Goal: Task Accomplishment & Management: Manage account settings

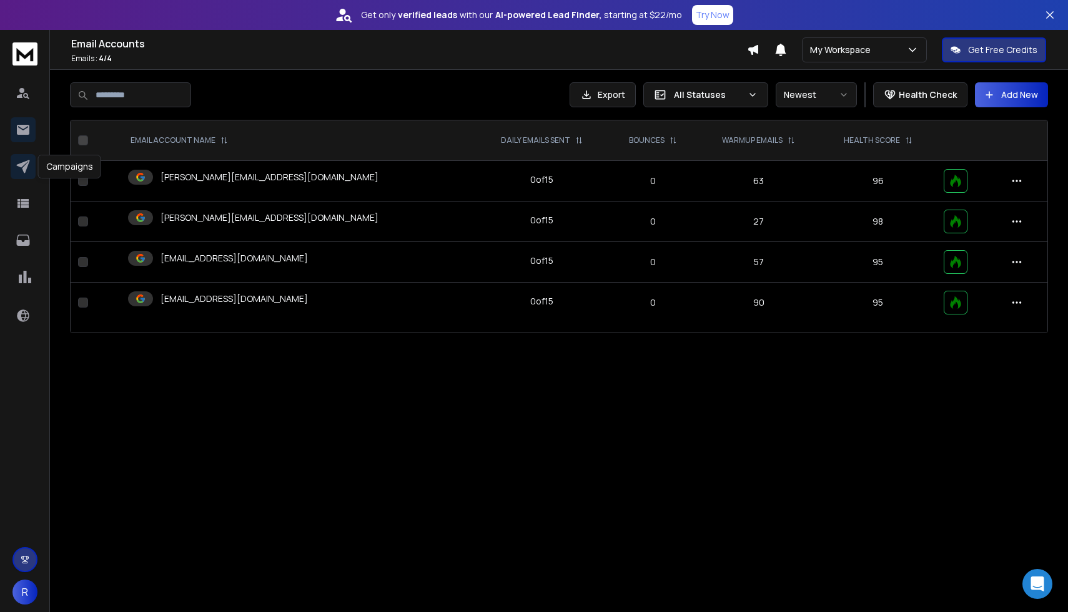
click at [17, 169] on icon at bounding box center [23, 166] width 15 height 15
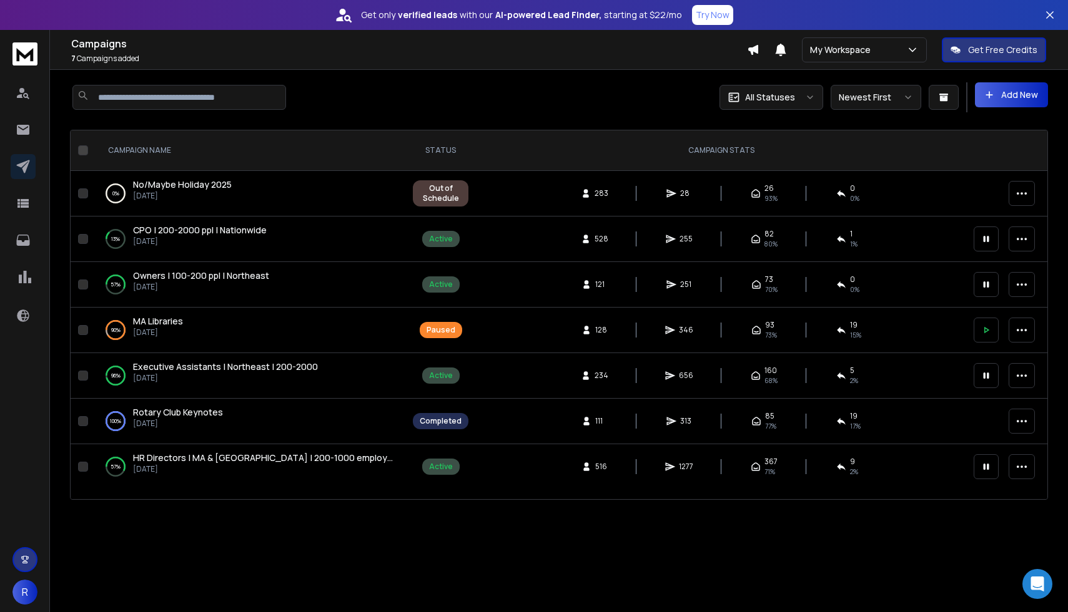
click at [420, 194] on div "Out of Schedule" at bounding box center [441, 194] width 42 height 20
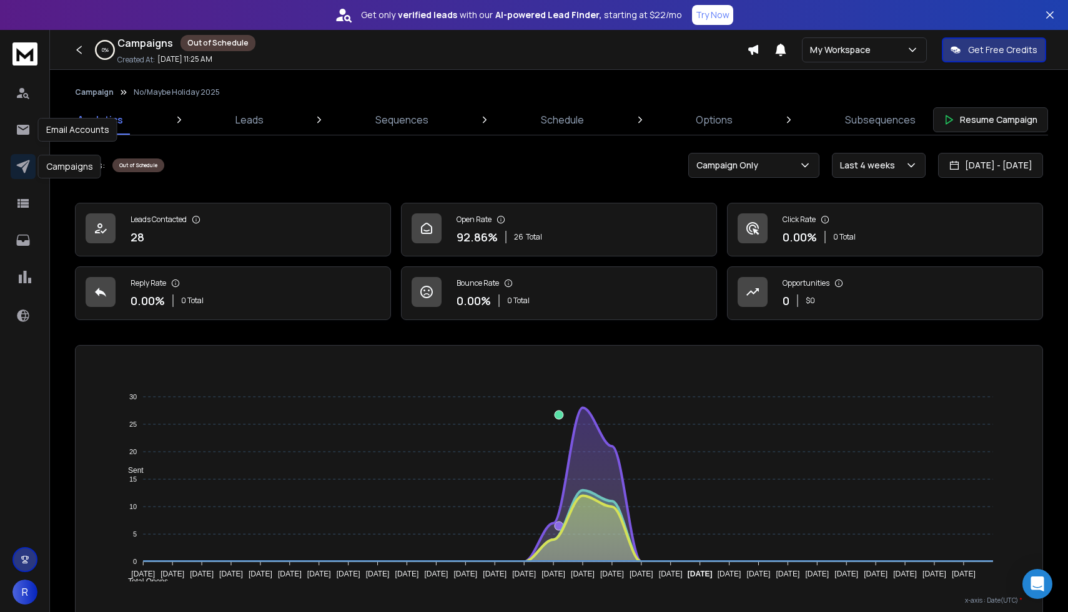
click at [26, 169] on icon at bounding box center [23, 166] width 15 height 15
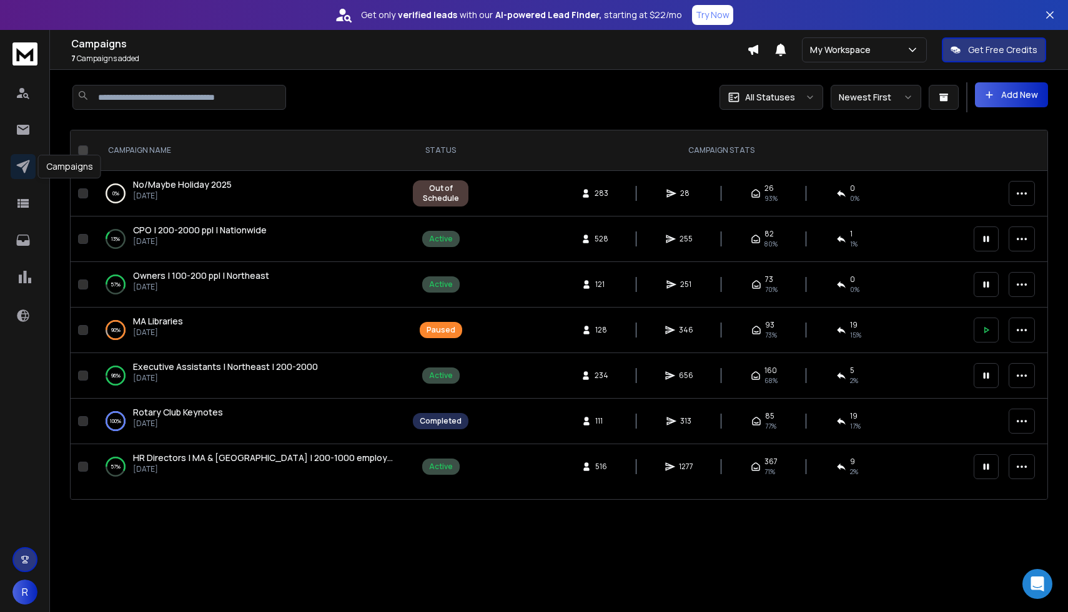
click at [177, 190] on span "No/Maybe Holiday 2025" at bounding box center [182, 185] width 99 height 12
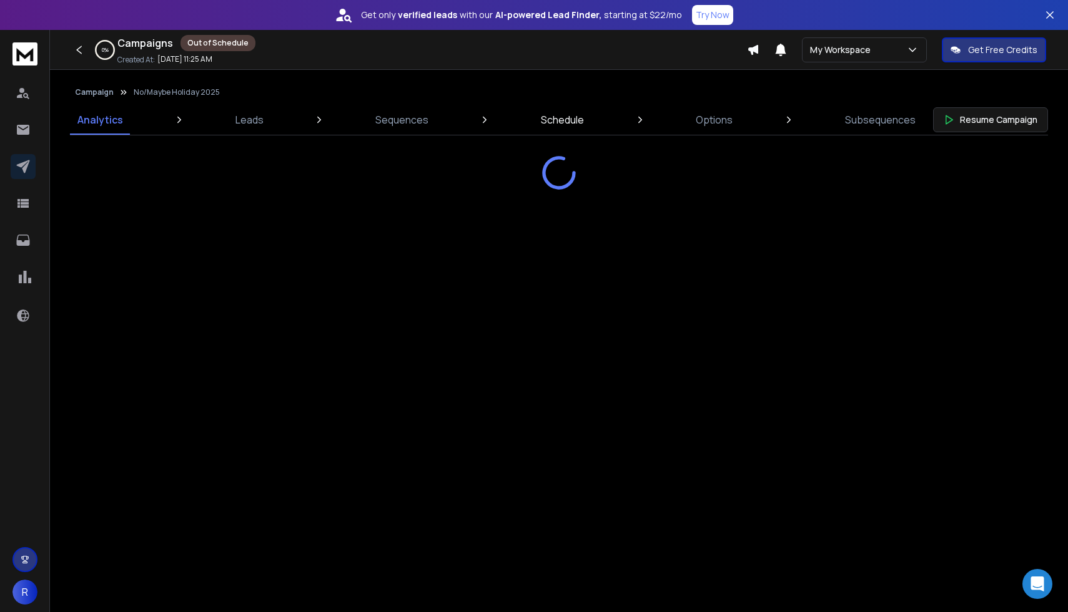
click at [567, 128] on link "Schedule" at bounding box center [562, 120] width 58 height 30
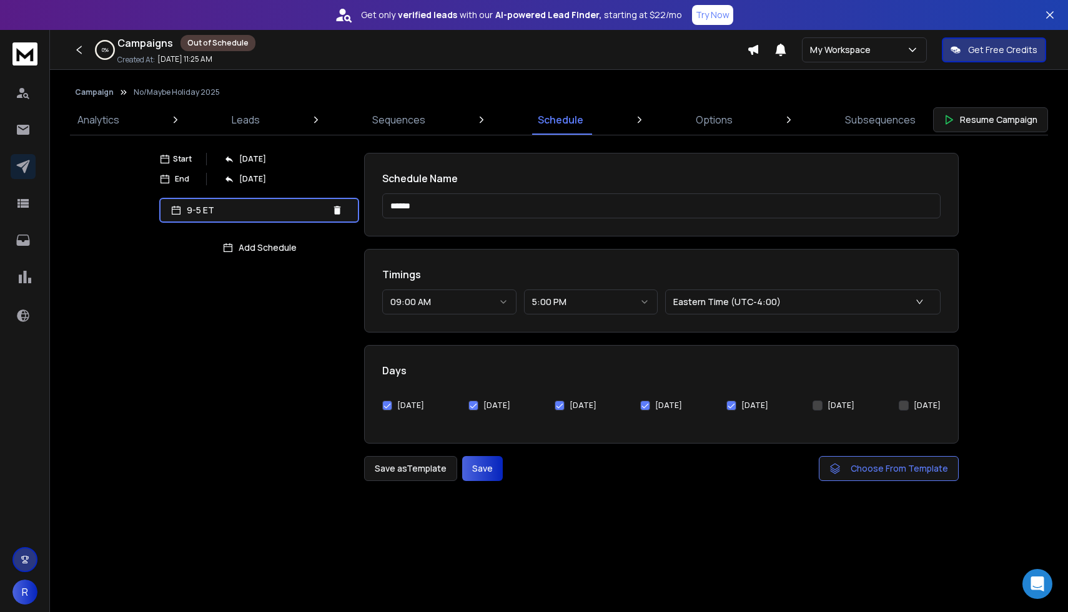
click at [255, 177] on p "[DATE]" at bounding box center [252, 179] width 27 height 10
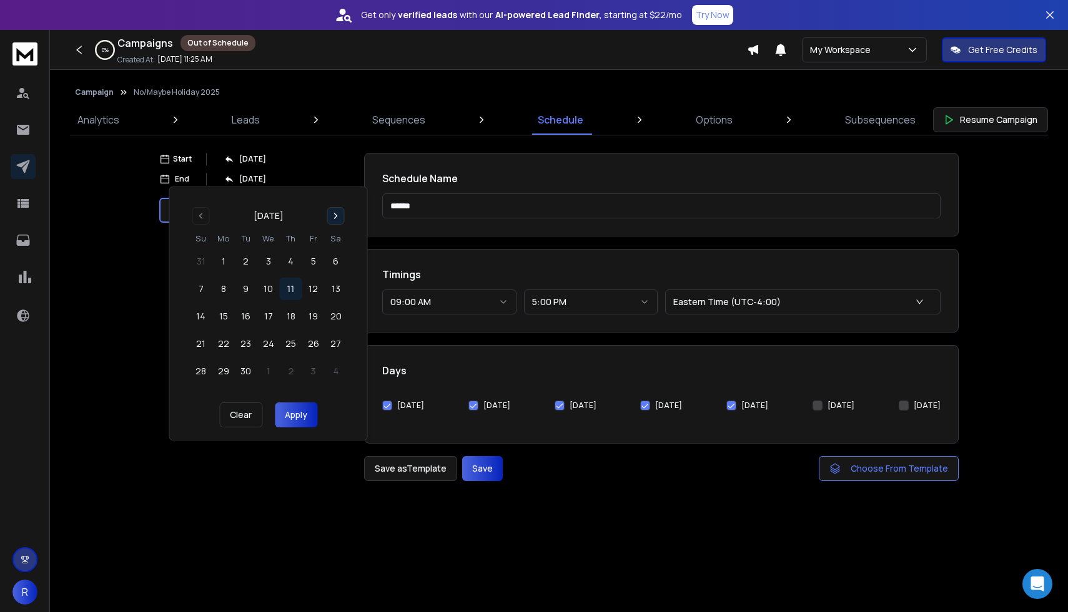
click at [339, 217] on icon "Go to next month" at bounding box center [336, 216] width 10 height 10
click at [225, 268] on button "1" at bounding box center [223, 261] width 22 height 22
click at [310, 425] on button "Apply" at bounding box center [296, 415] width 42 height 25
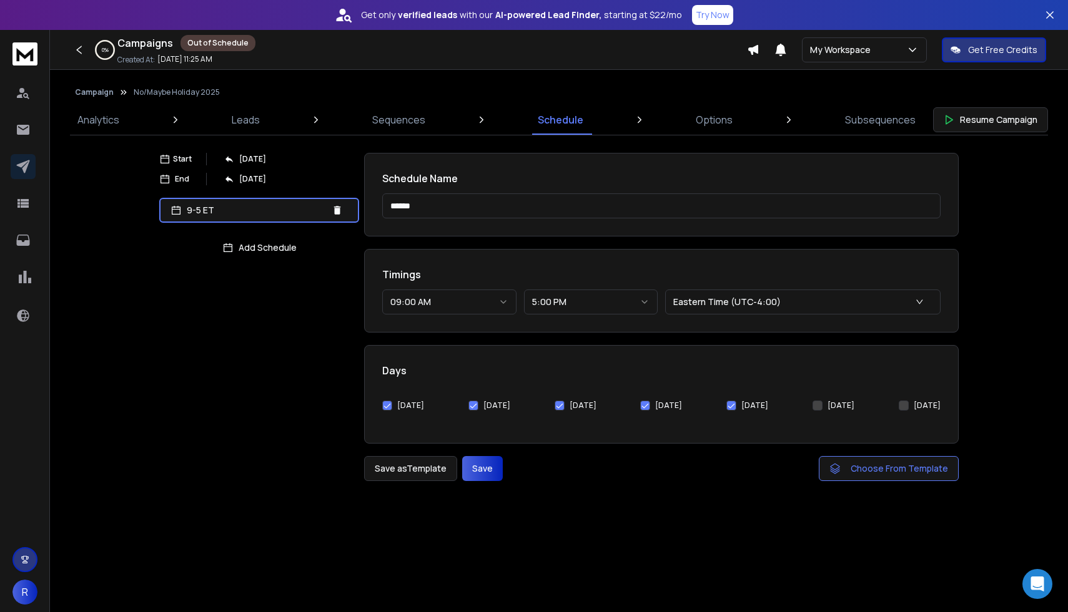
click at [494, 460] on button "Save" at bounding box center [482, 468] width 41 height 25
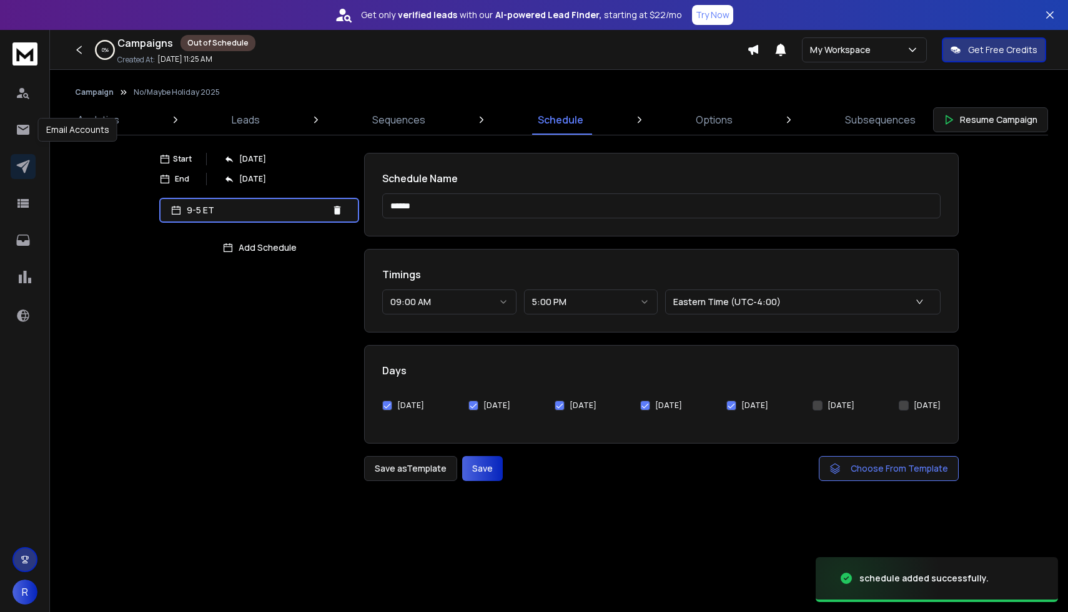
click at [24, 159] on icon at bounding box center [23, 166] width 15 height 15
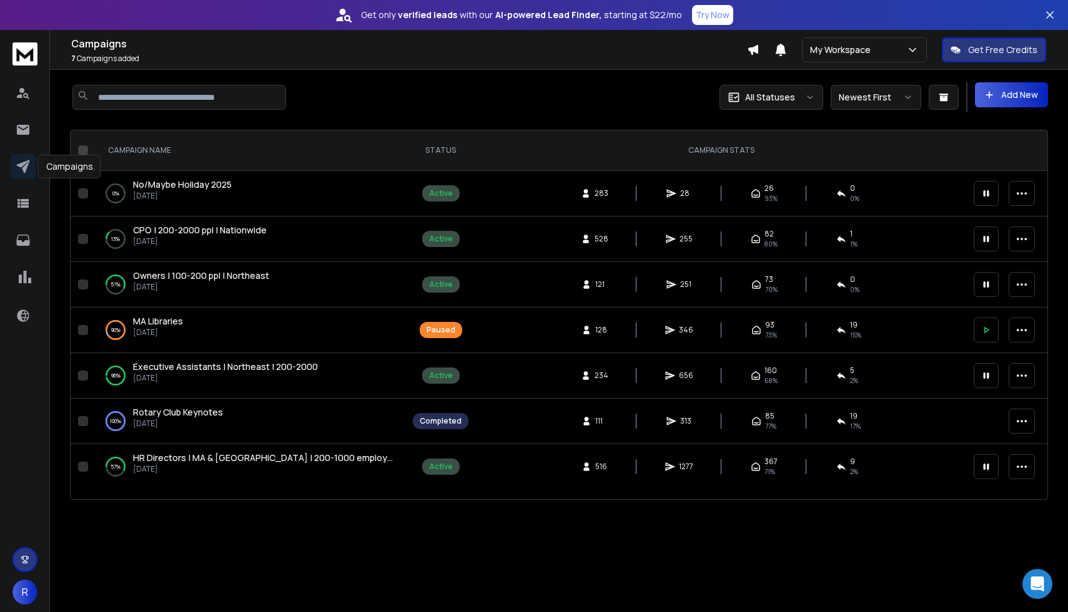
click at [1045, 14] on icon at bounding box center [1049, 14] width 11 height 11
